Goal: Navigation & Orientation: Find specific page/section

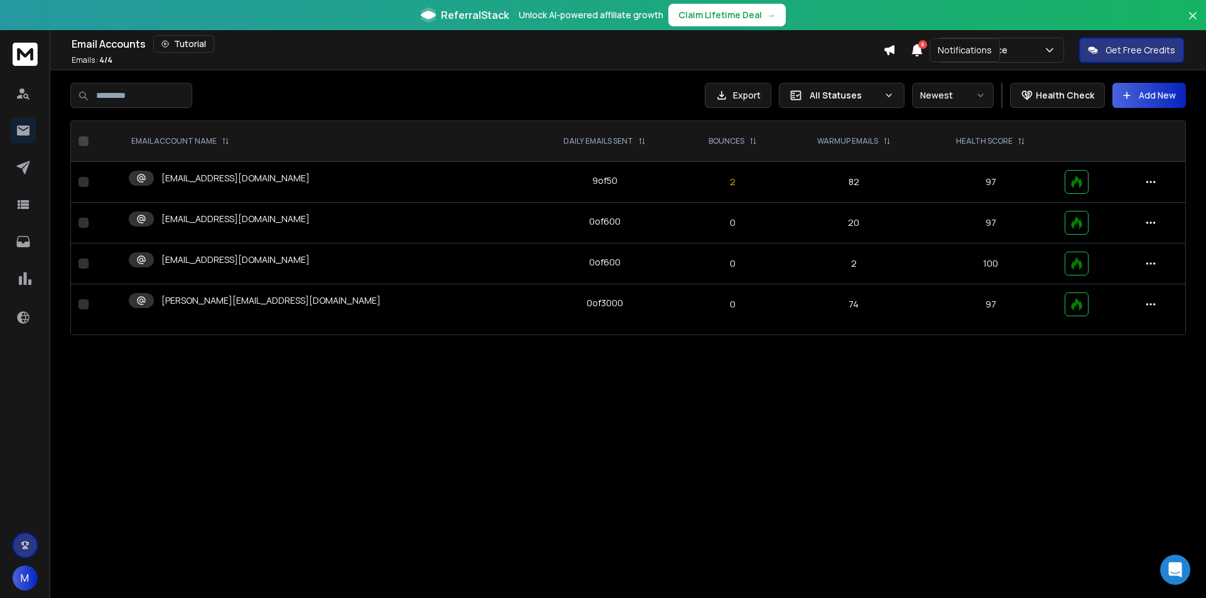
click at [921, 50] on icon at bounding box center [916, 49] width 11 height 13
click at [416, 187] on td "[EMAIL_ADDRESS][DOMAIN_NAME]" at bounding box center [324, 182] width 407 height 41
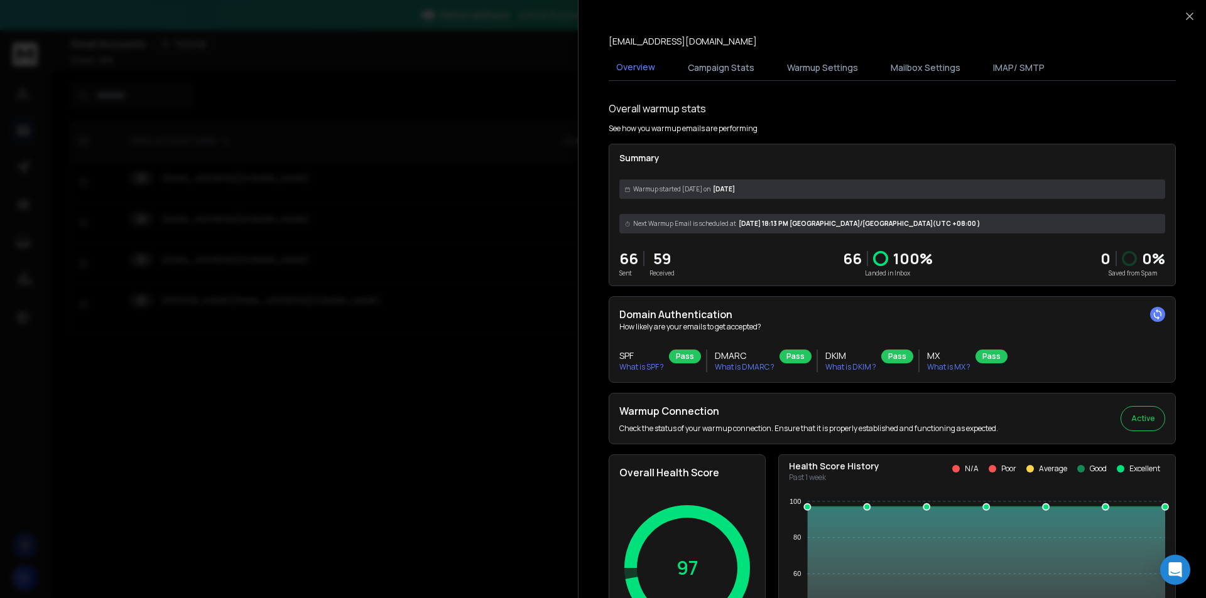
click at [705, 54] on div "jeanobuera@sgecentre.com Overview Campaign Stats Warmup Settings Mailbox Settin…" at bounding box center [891, 515] width 597 height 1001
click at [278, 106] on div at bounding box center [603, 299] width 1206 height 598
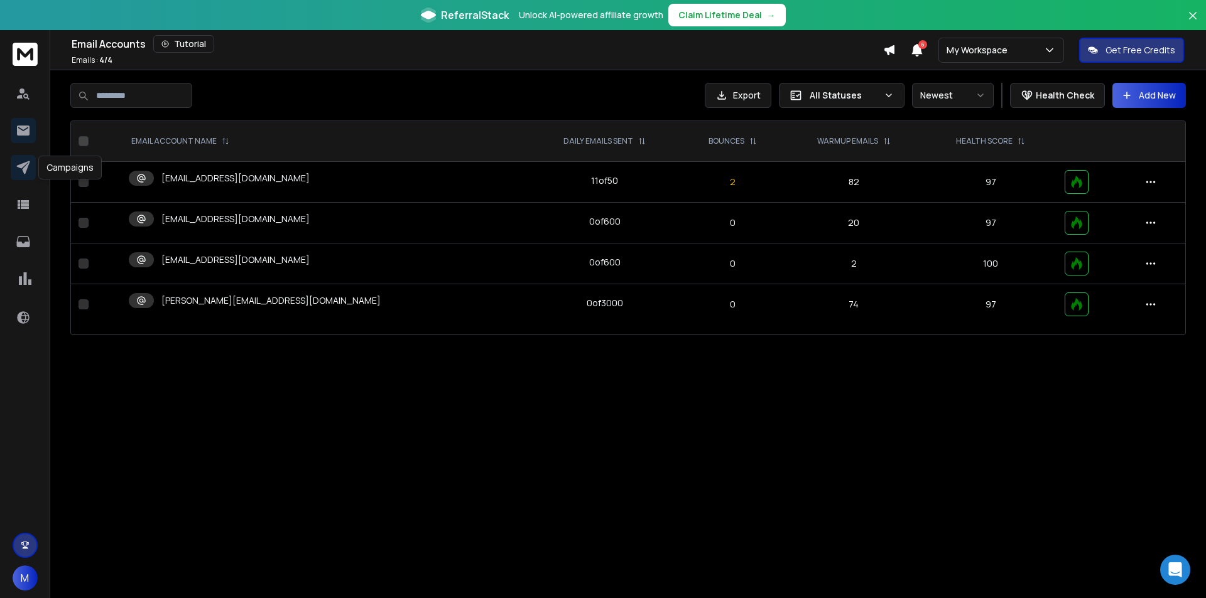
click at [12, 165] on link at bounding box center [23, 167] width 25 height 25
